Goal: Navigation & Orientation: Find specific page/section

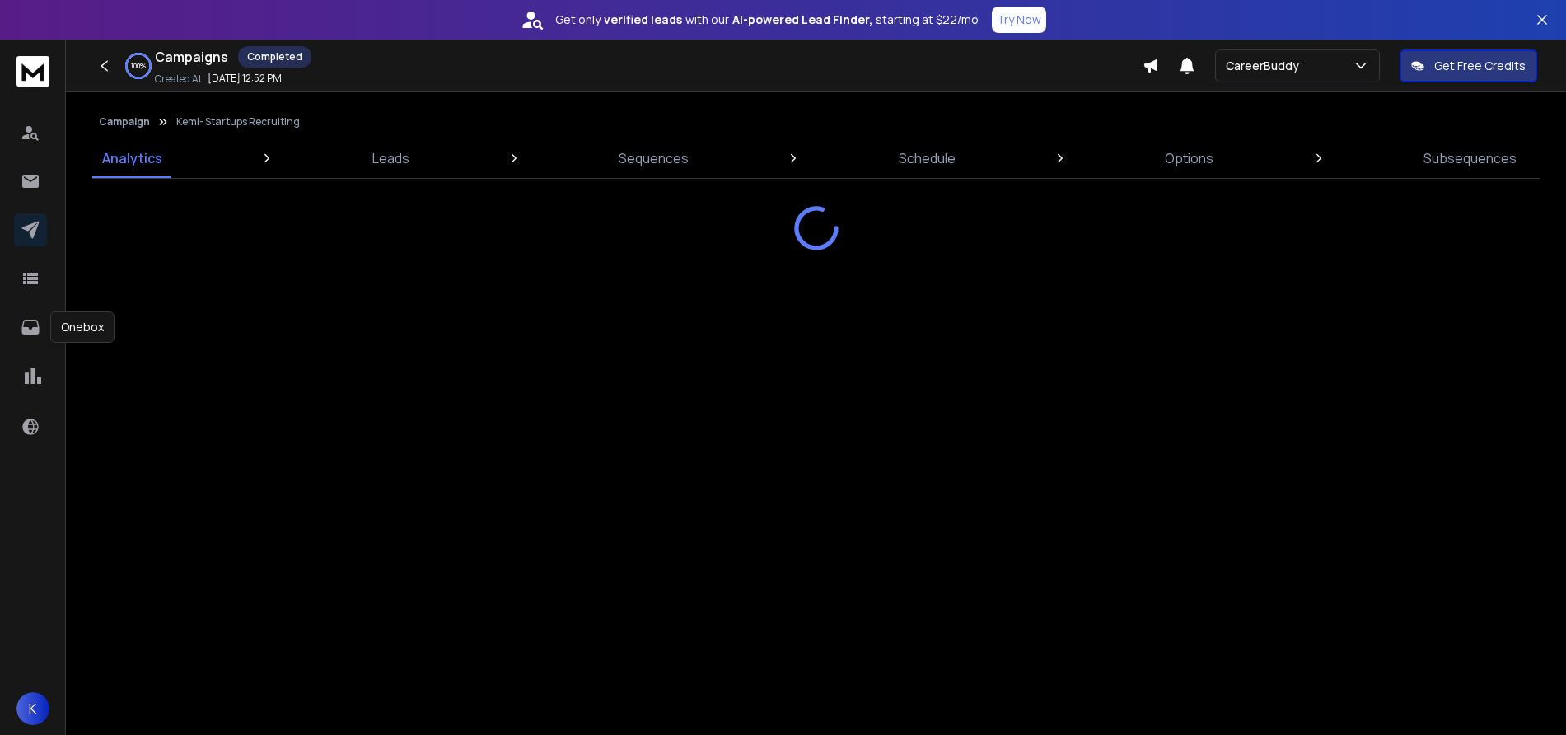
click at [30, 328] on icon at bounding box center [31, 327] width 20 height 20
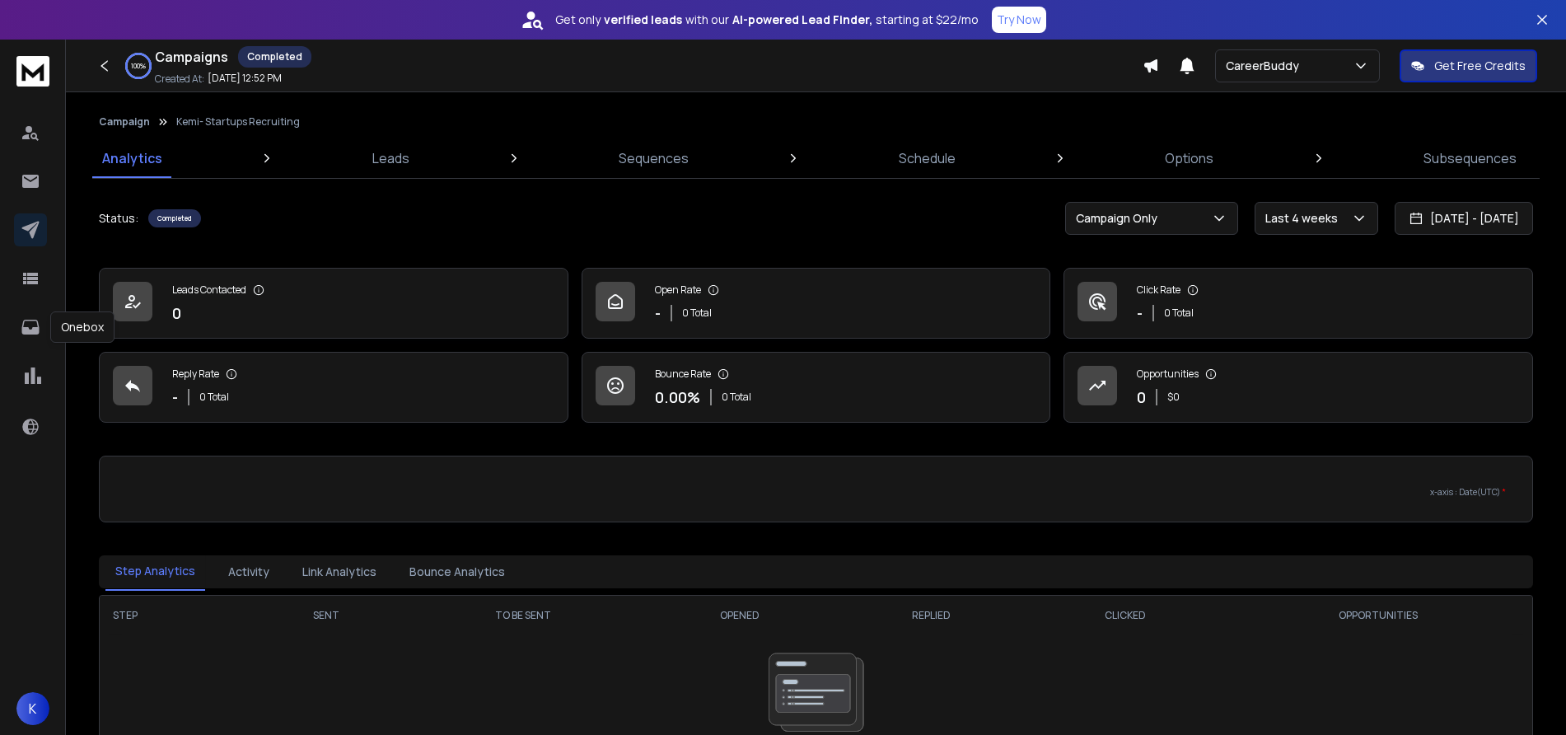
click at [30, 328] on icon at bounding box center [31, 327] width 20 height 20
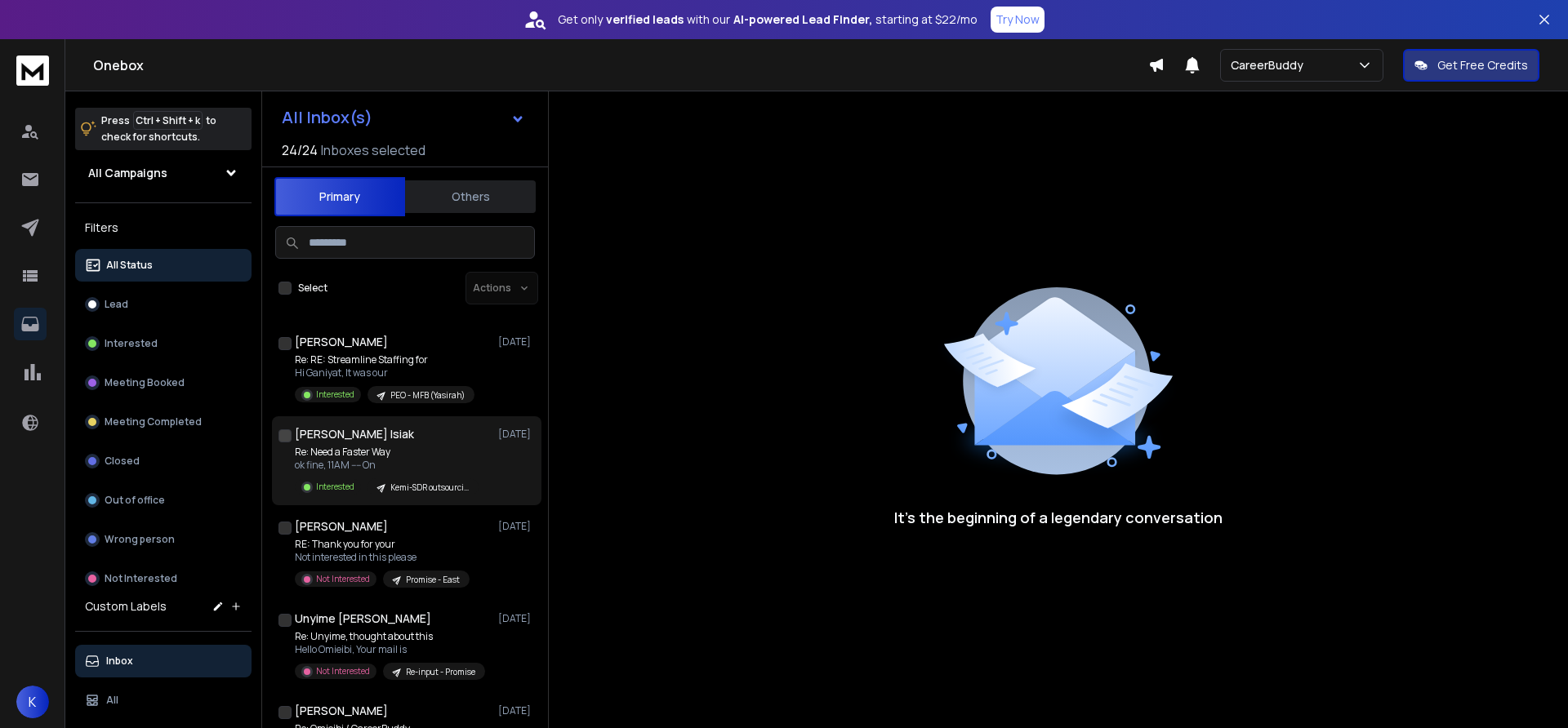
click at [350, 460] on p "ok fine, 11AM ---- On" at bounding box center [386, 465] width 183 height 13
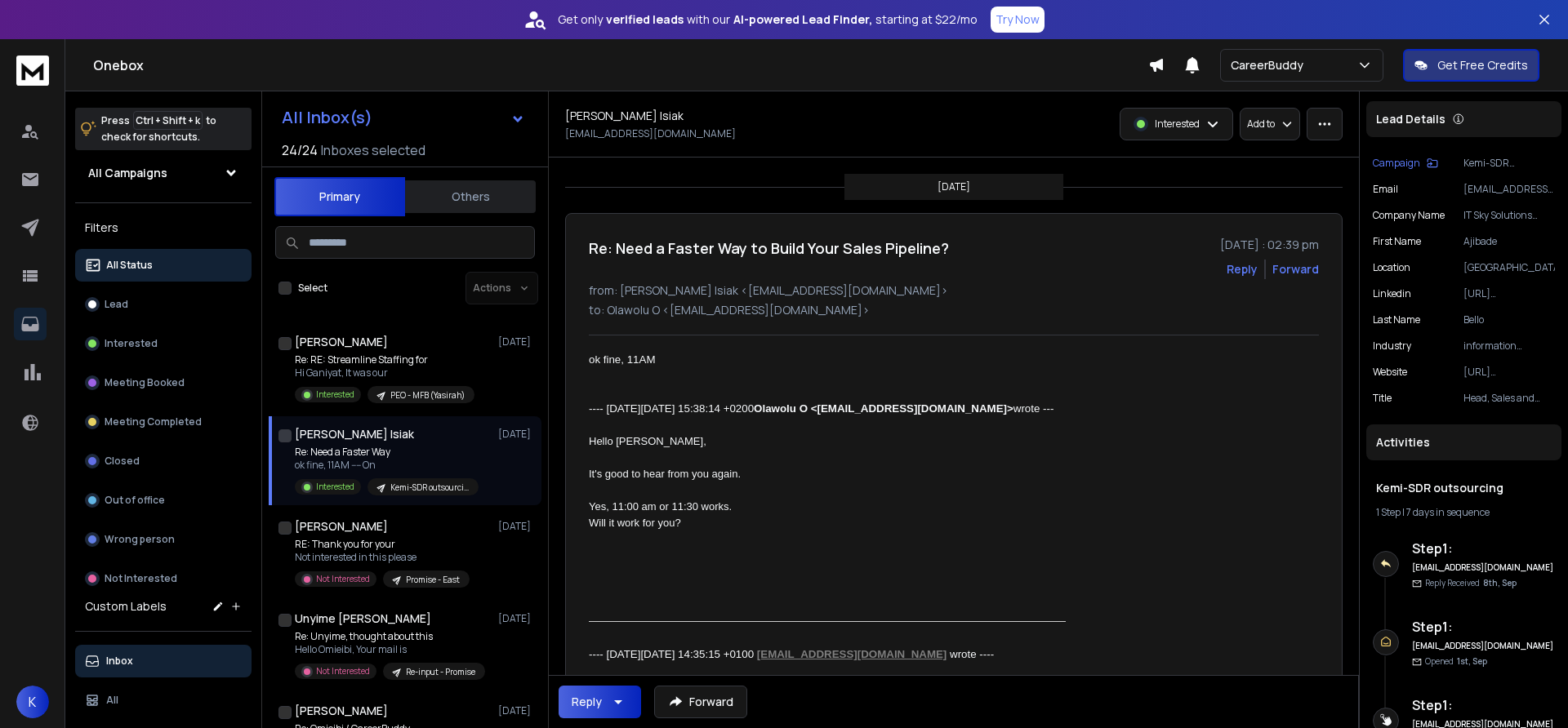
click at [332, 426] on h1 "[PERSON_NAME] Isiak" at bounding box center [354, 434] width 119 height 16
click at [38, 179] on icon at bounding box center [30, 179] width 16 height 13
click at [26, 224] on icon at bounding box center [29, 227] width 17 height 17
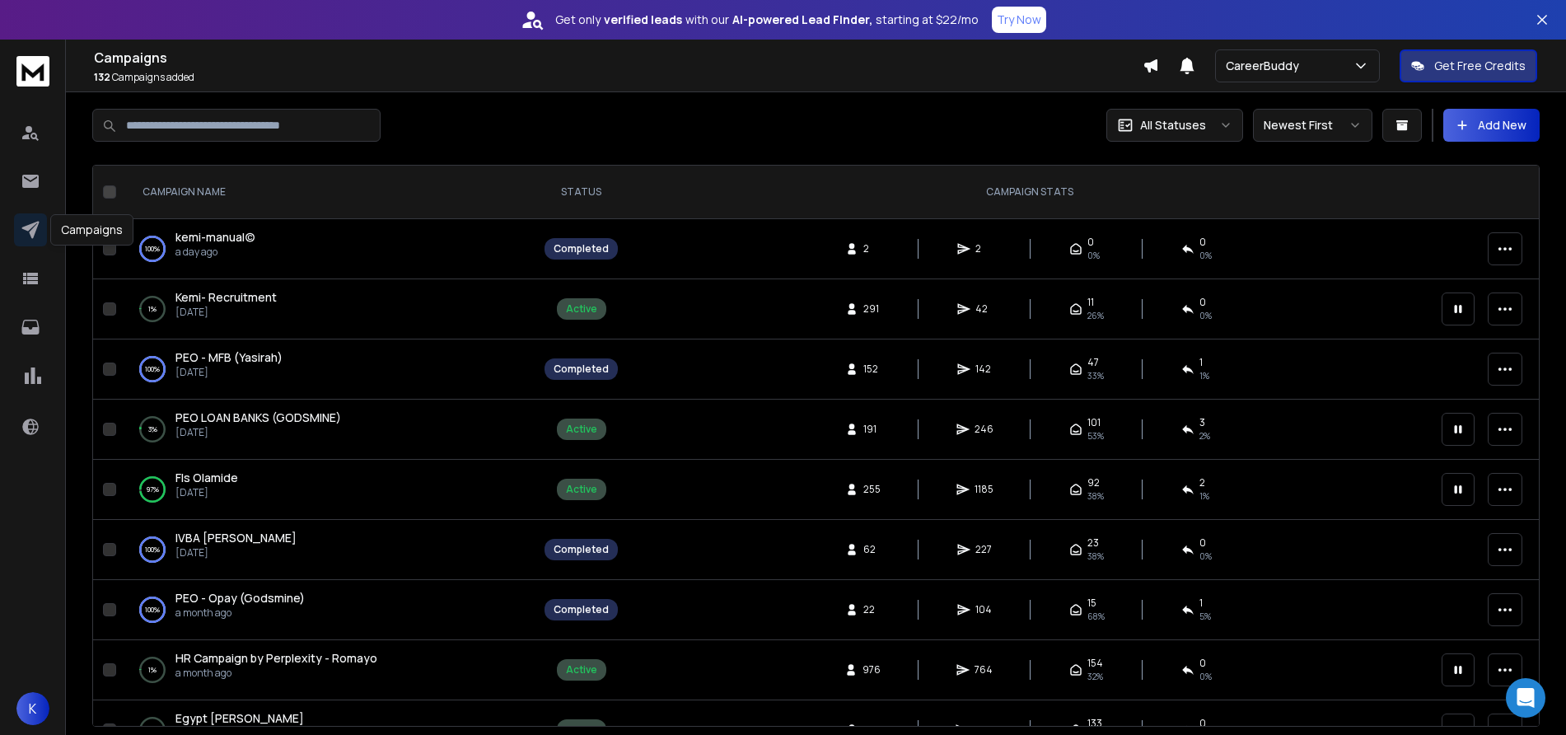
click at [1490, 317] on button "button" at bounding box center [1505, 309] width 35 height 33
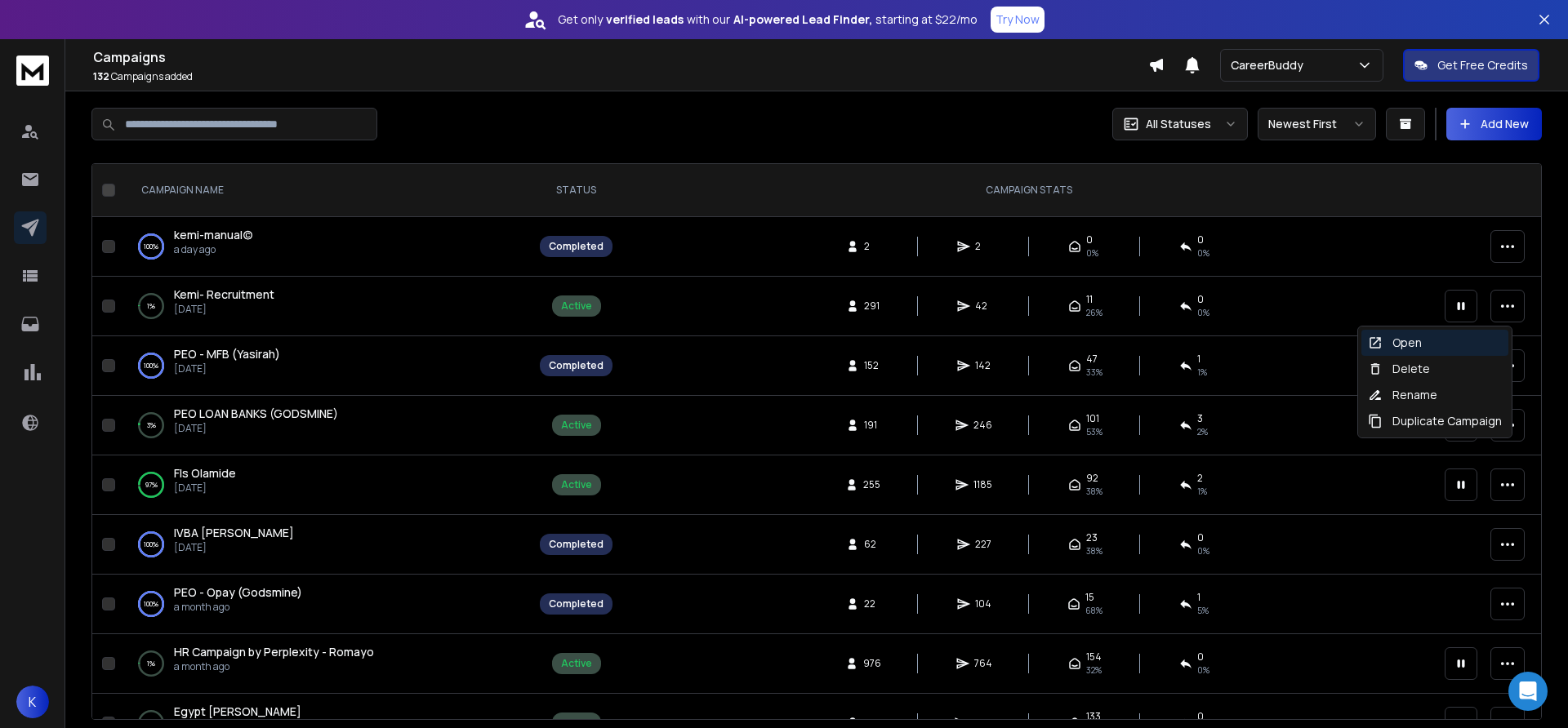
click at [1408, 344] on div "Open" at bounding box center [1395, 343] width 54 height 16
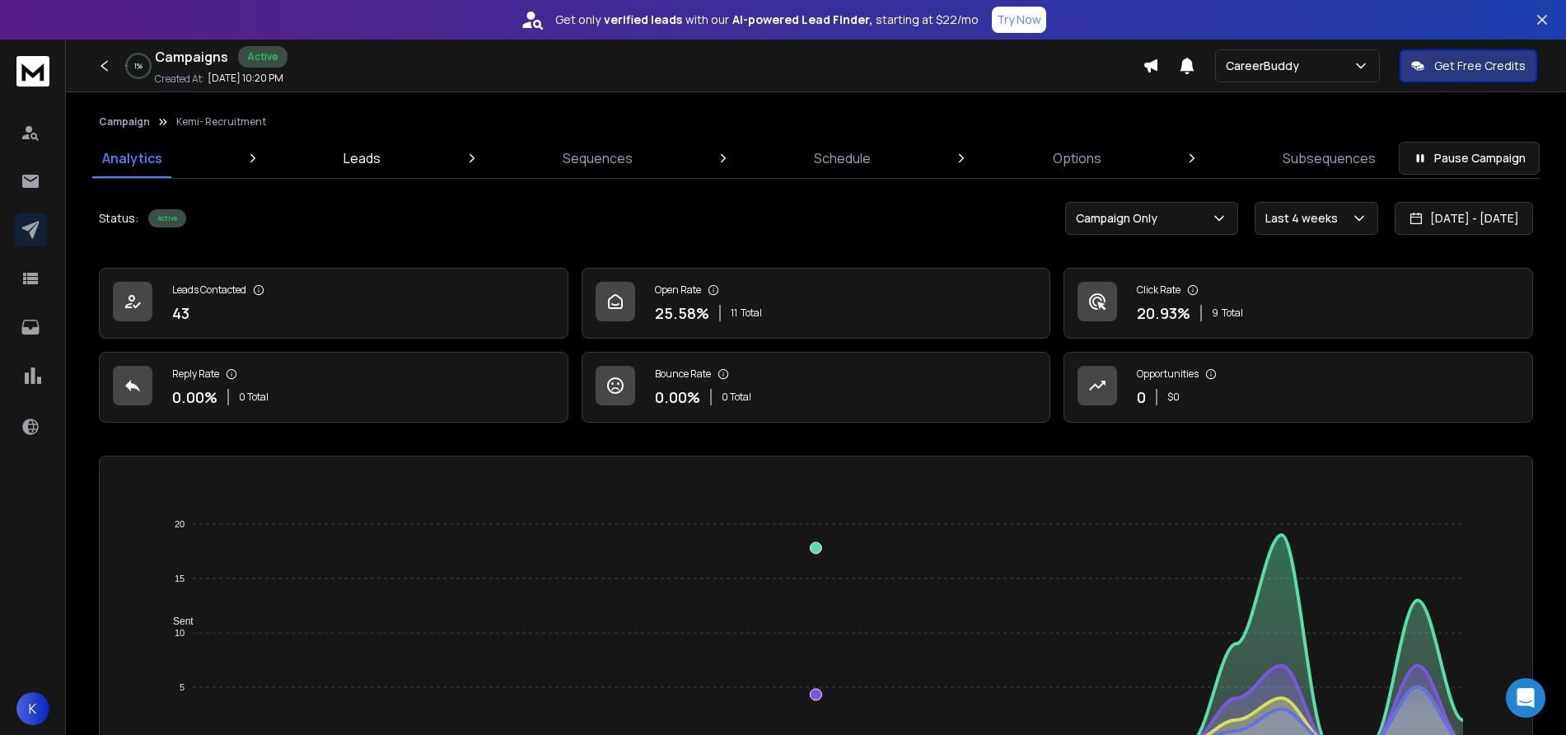
click at [370, 156] on p "Leads" at bounding box center [362, 158] width 37 height 20
